Goal: Task Accomplishment & Management: Manage account settings

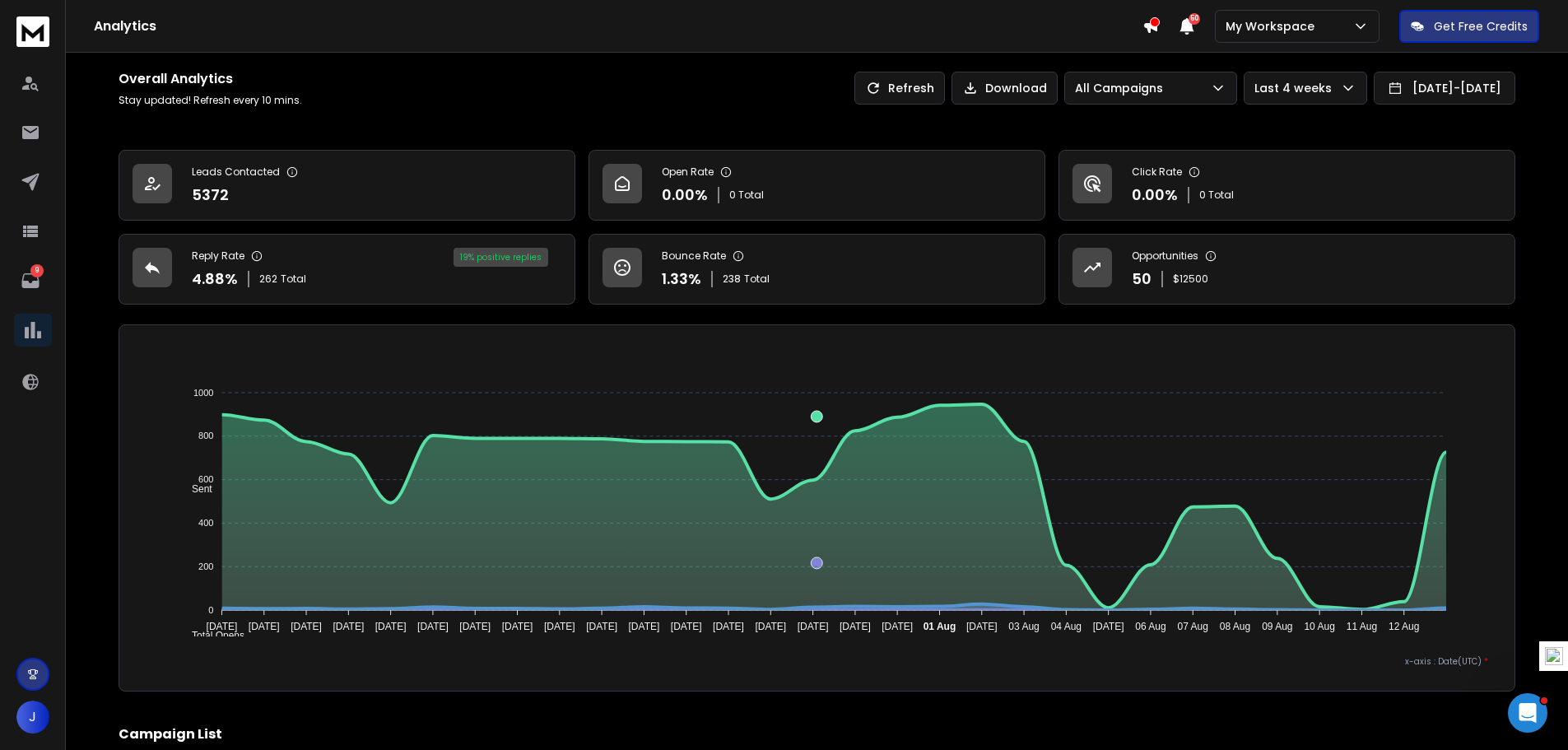
click at [49, 128] on div at bounding box center [33, 136] width 38 height 40
click at [29, 128] on icon at bounding box center [29, 132] width 16 height 13
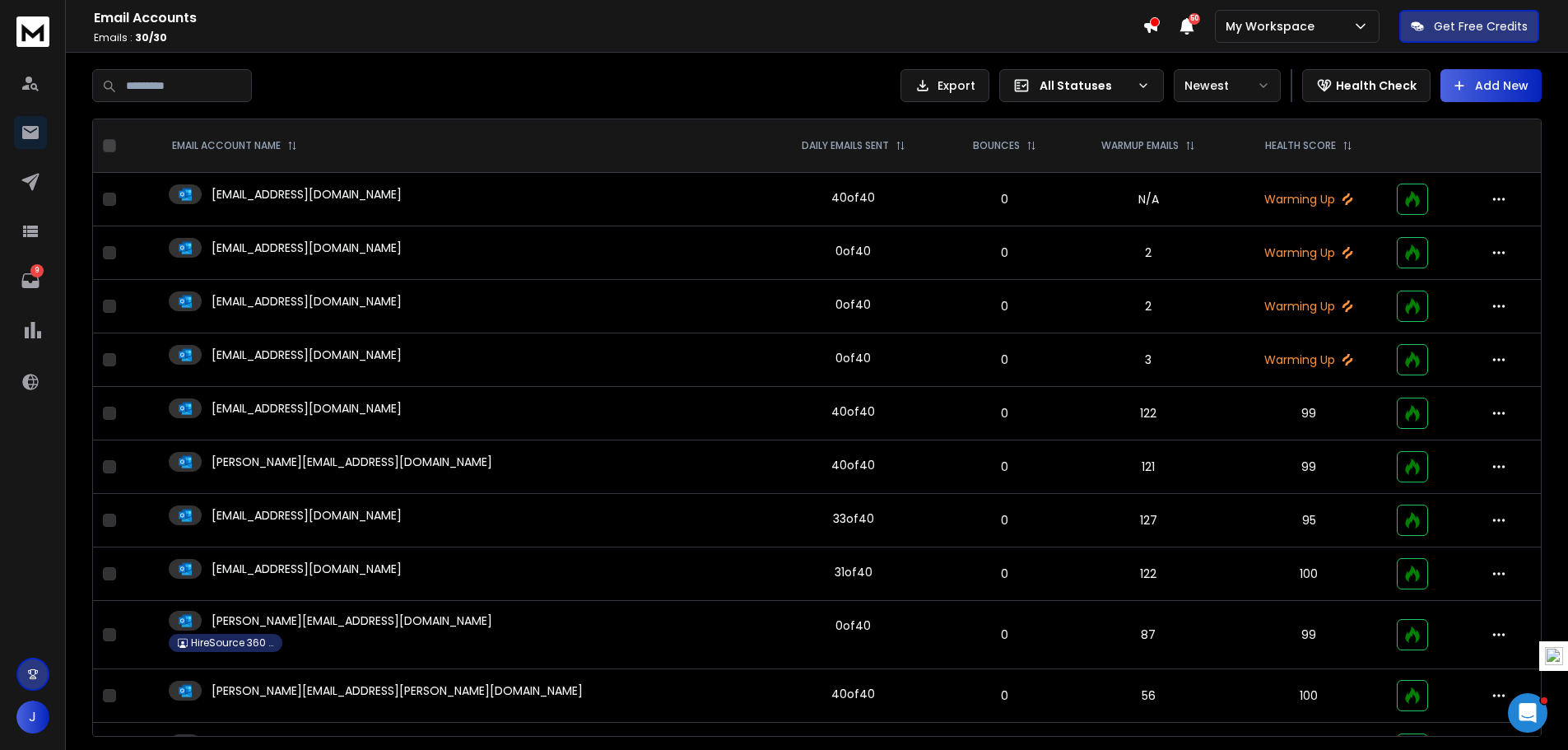
click at [271, 192] on p "jobs@uplevelsourcing.co" at bounding box center [306, 194] width 190 height 16
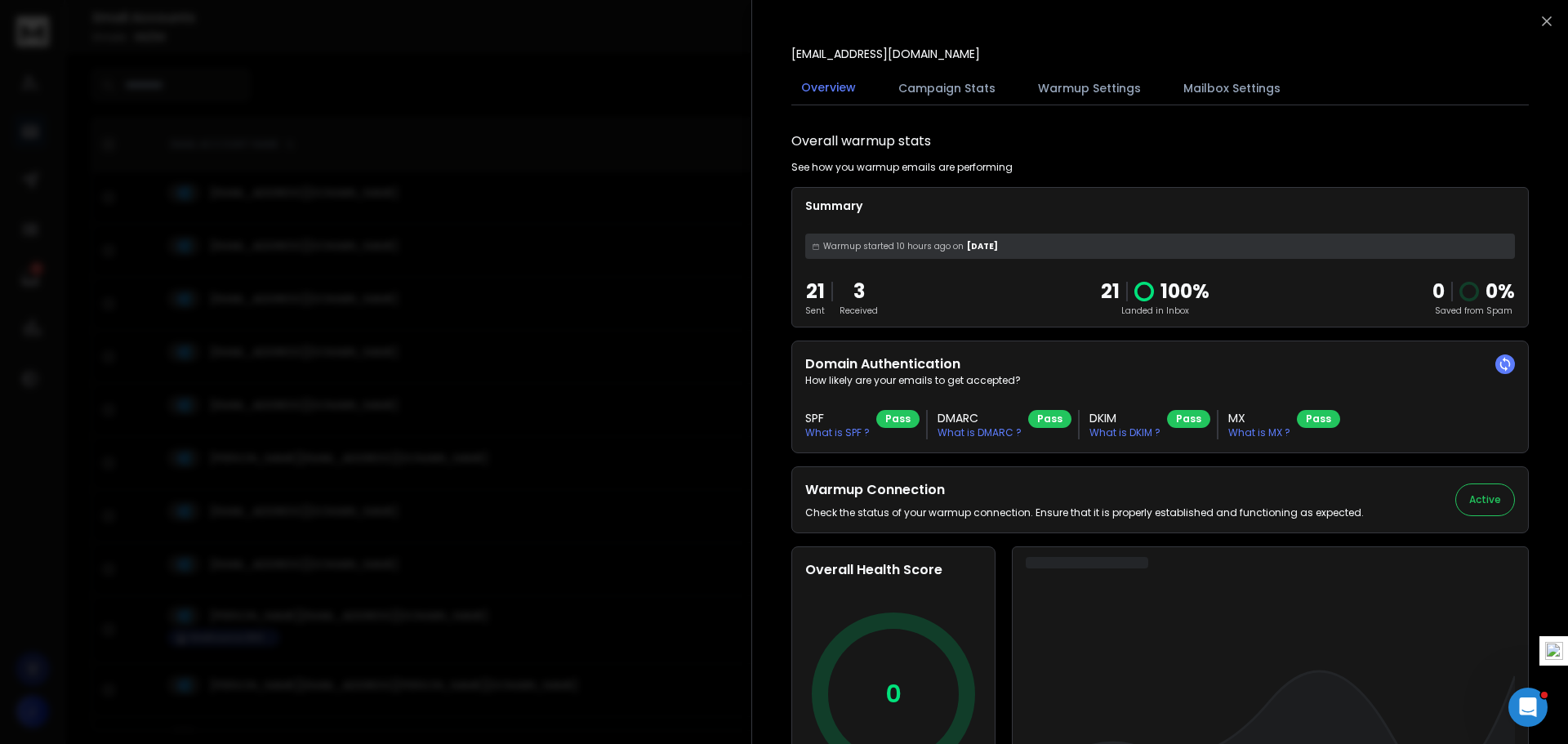
click at [1070, 72] on button "Warmup Settings" at bounding box center [1089, 88] width 123 height 36
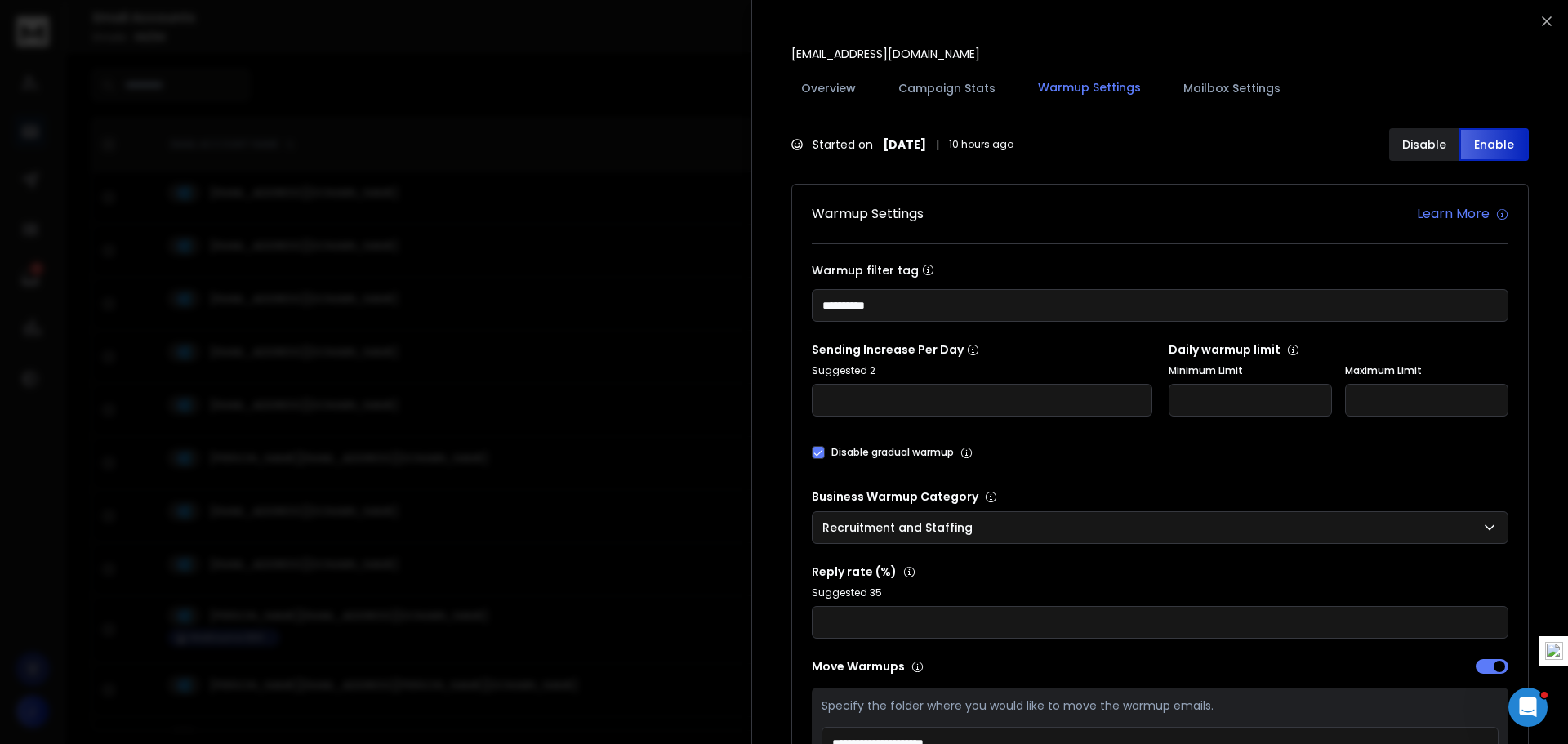
click at [815, 76] on button "Overview" at bounding box center [828, 88] width 75 height 36
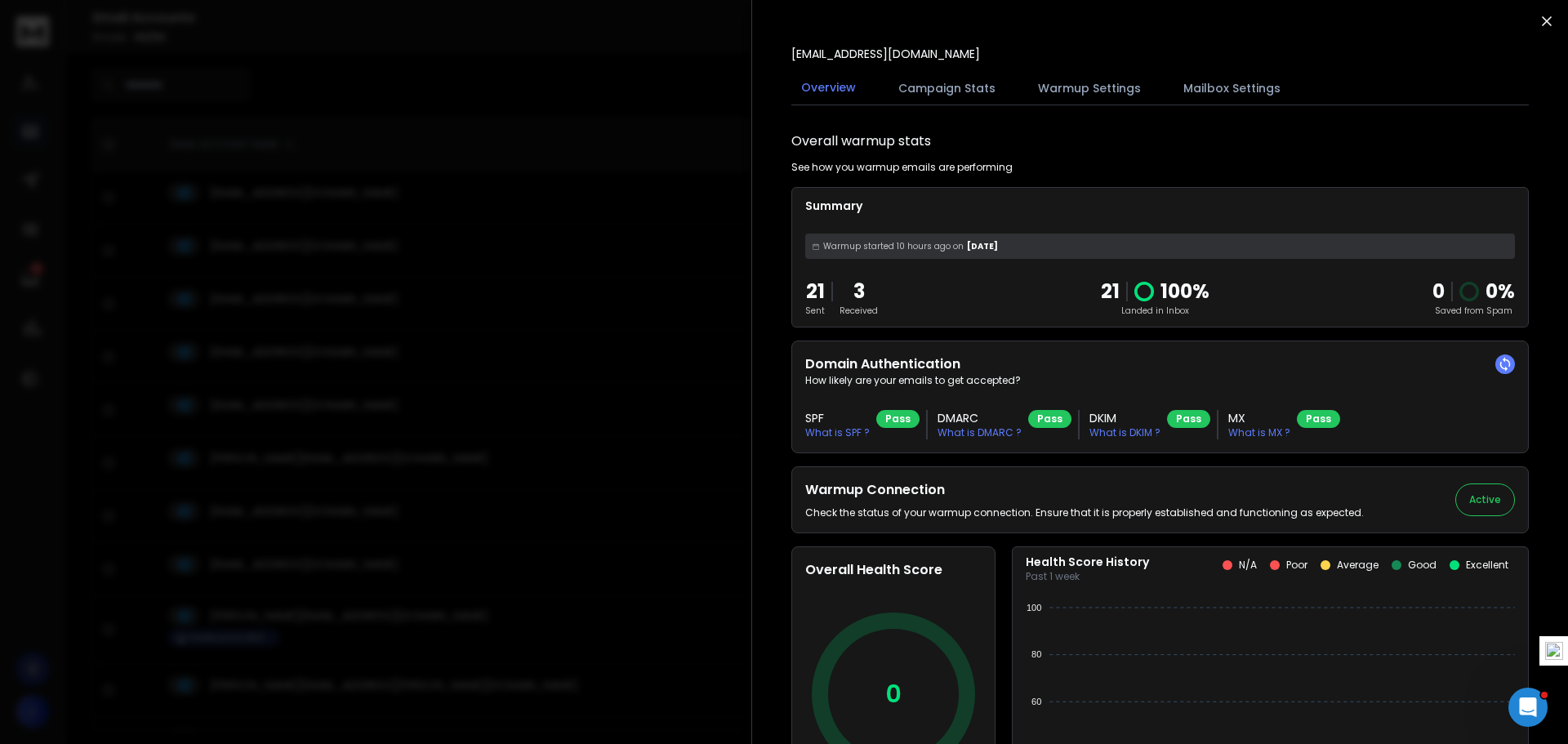
click at [1543, 20] on icon "button" at bounding box center [1546, 21] width 8 height 8
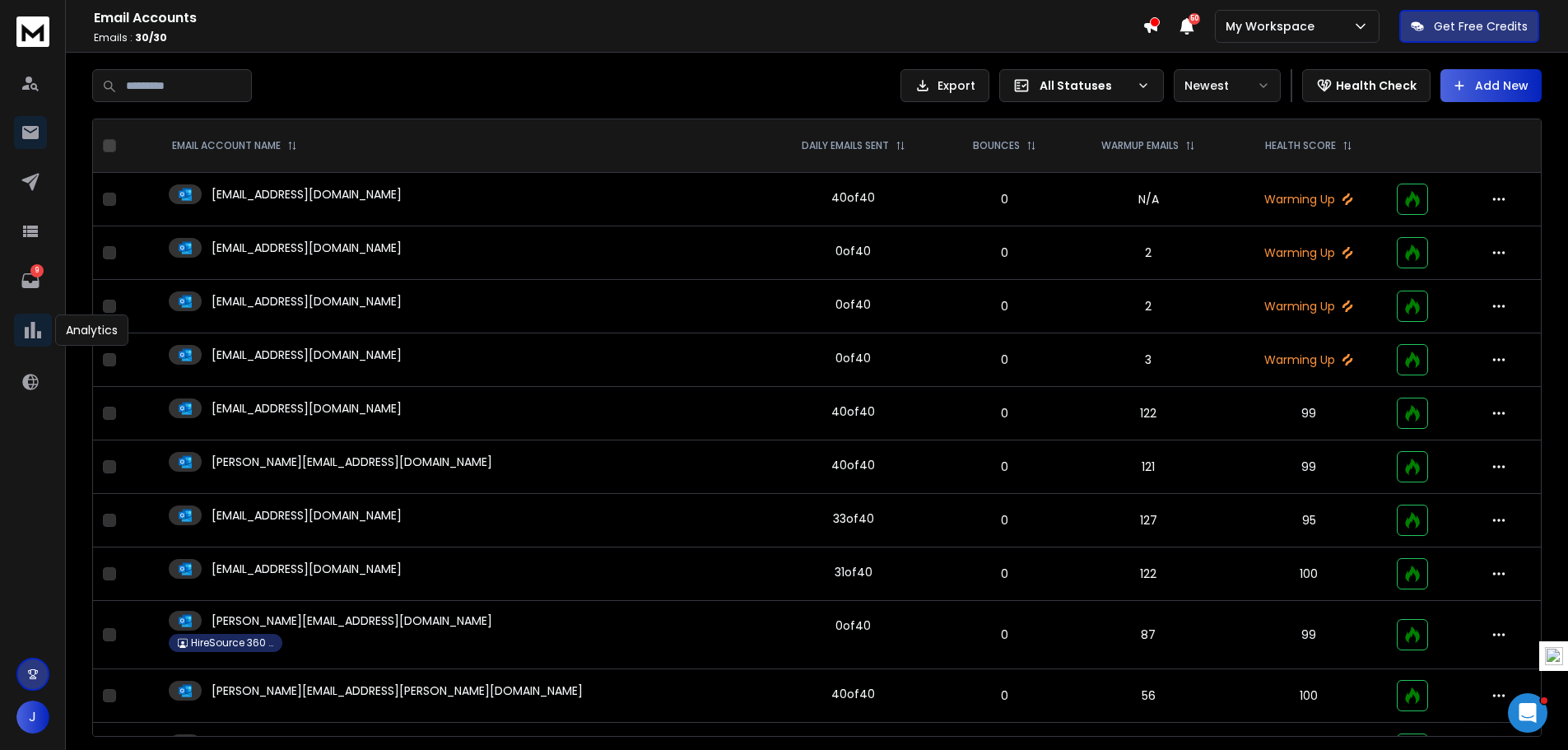
click at [34, 327] on icon at bounding box center [32, 329] width 16 height 16
